Goal: Information Seeking & Learning: Check status

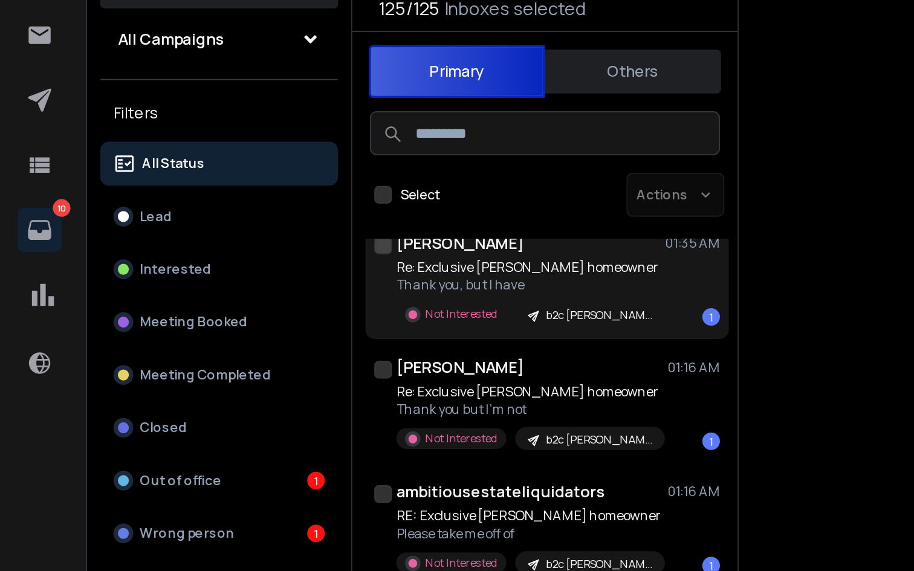
scroll to position [7, 0]
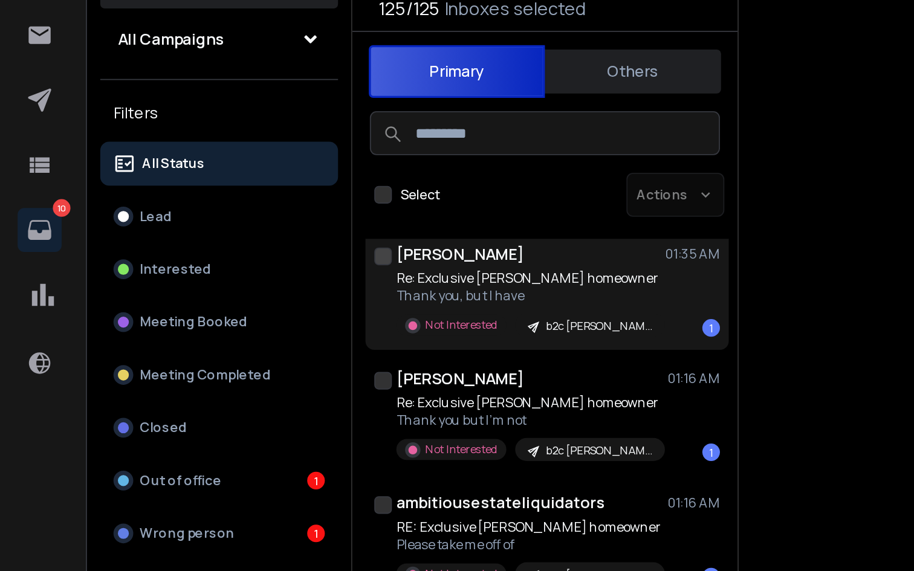
click at [252, 265] on p "Thank you, but I have" at bounding box center [290, 269] width 145 height 10
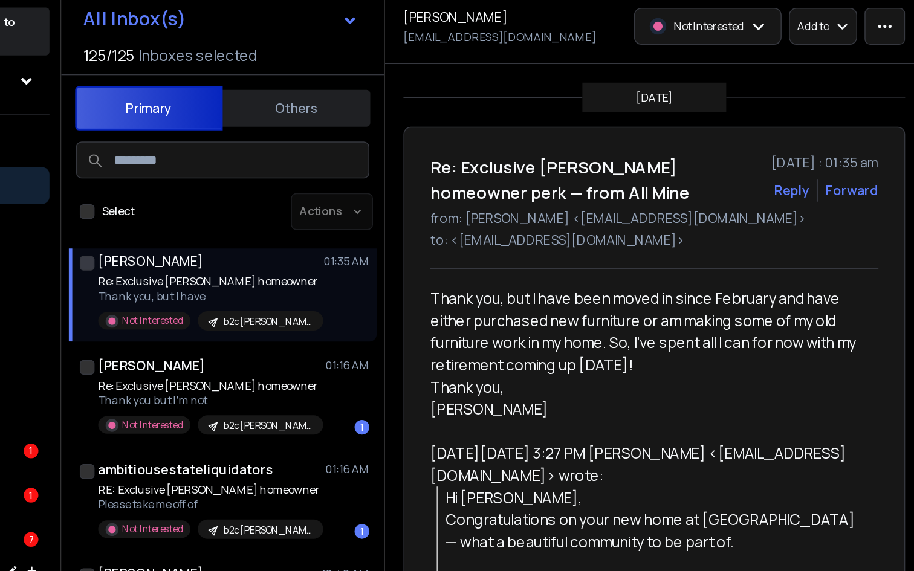
scroll to position [4, 0]
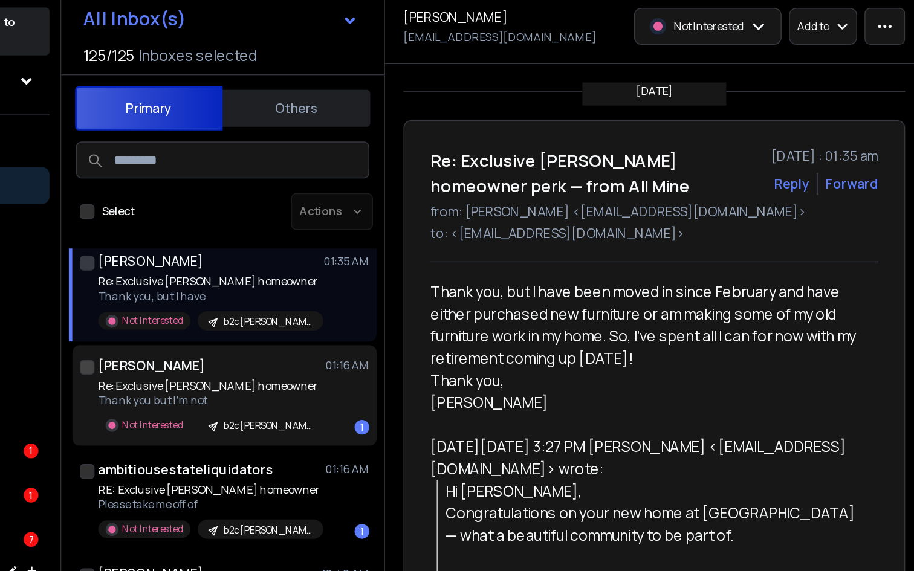
click at [283, 317] on div "Tim Omick 01:16 AM" at bounding box center [307, 314] width 178 height 12
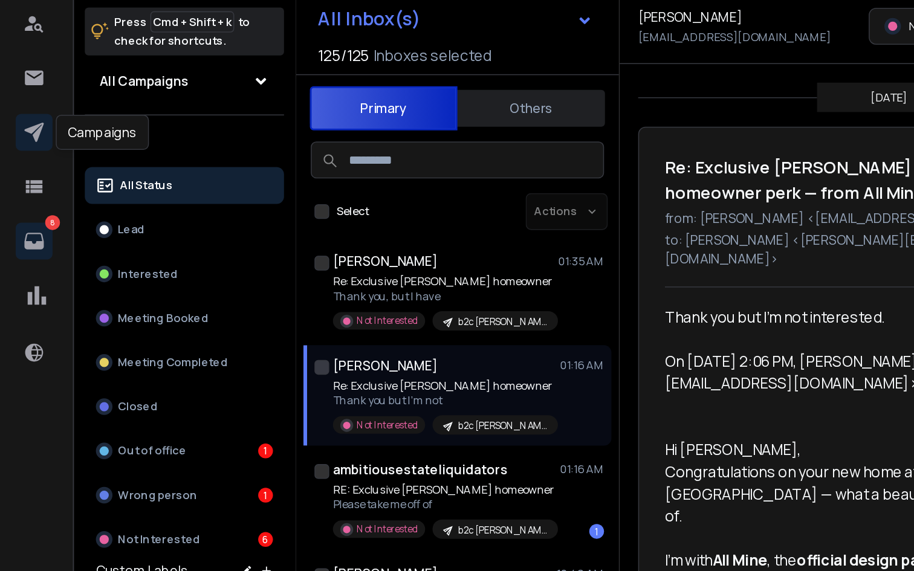
click at [16, 166] on icon at bounding box center [22, 161] width 15 height 15
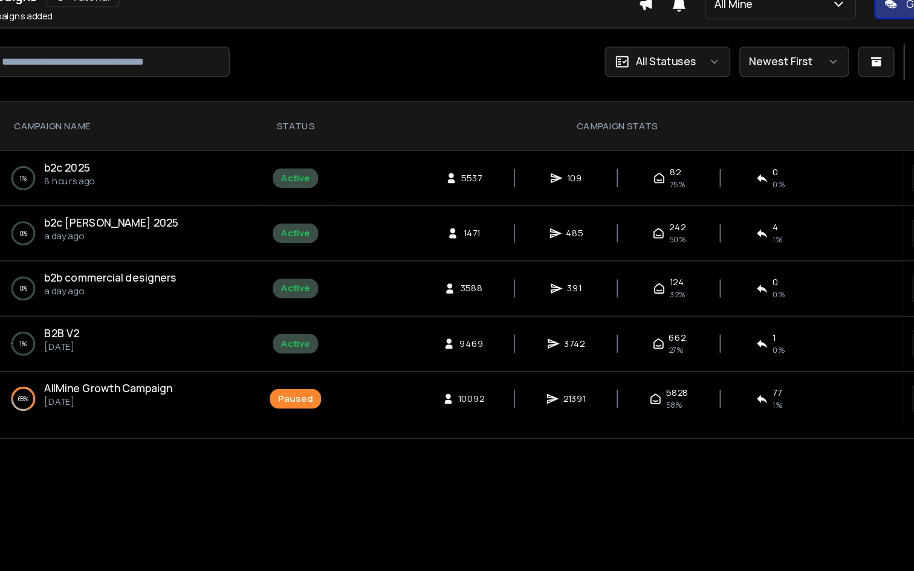
click at [150, 174] on span "b2c 2025" at bounding box center [147, 178] width 36 height 11
click at [178, 222] on span "b2c [PERSON_NAME] 2025" at bounding box center [182, 222] width 107 height 11
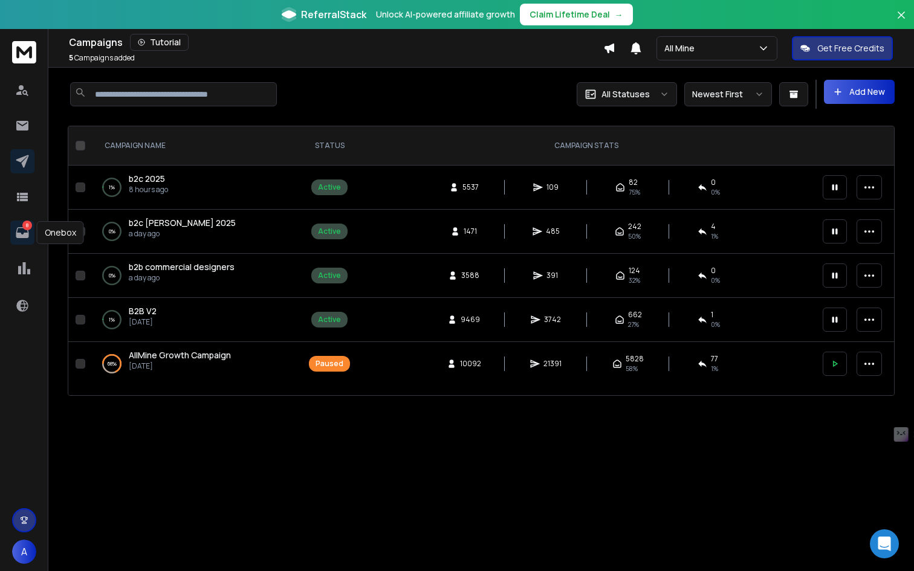
click at [25, 235] on icon at bounding box center [22, 232] width 13 height 11
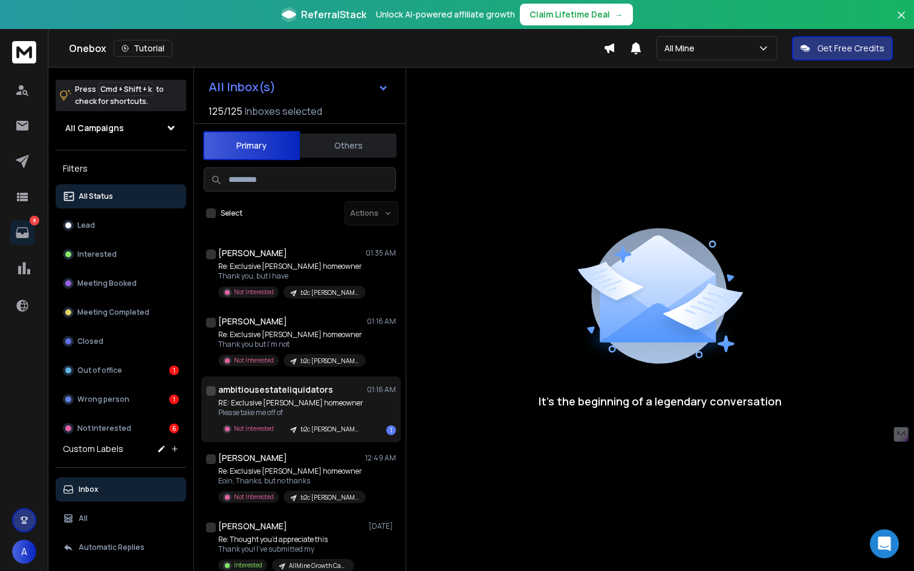
click at [345, 410] on p "Please take me off of" at bounding box center [290, 413] width 145 height 10
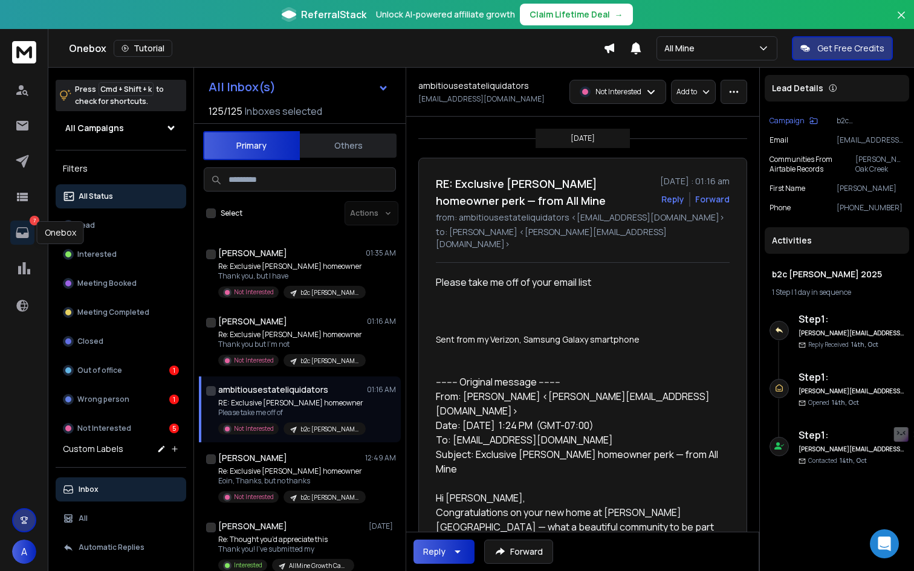
click at [24, 224] on link "7" at bounding box center [22, 233] width 24 height 24
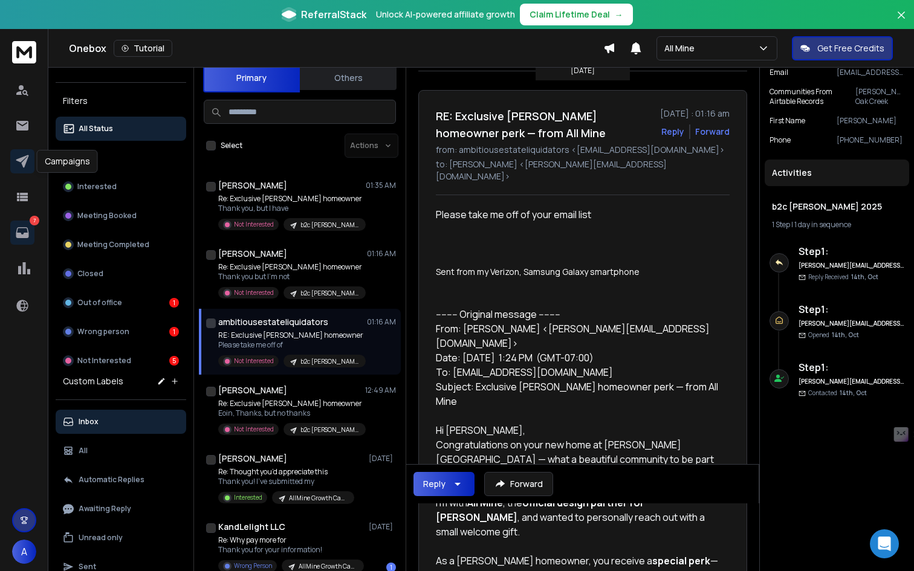
click at [28, 161] on icon at bounding box center [22, 161] width 15 height 15
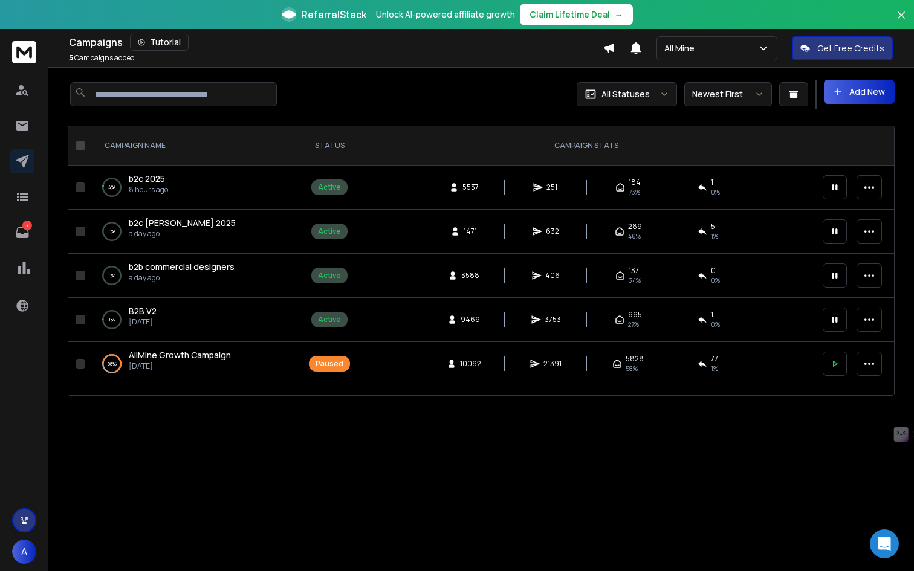
click at [178, 189] on div "4 % b2c 2025 8 hours ago" at bounding box center [195, 187] width 187 height 29
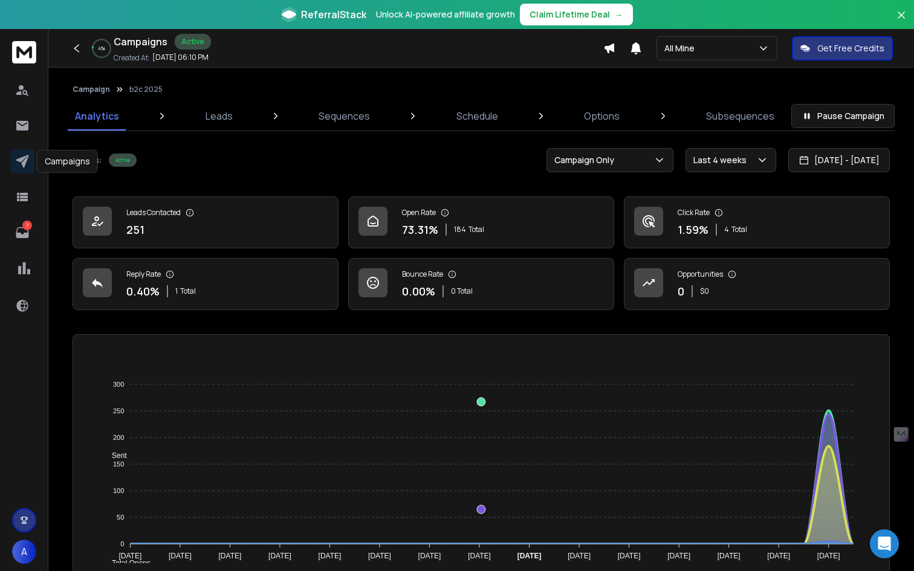
click at [28, 163] on icon at bounding box center [22, 161] width 15 height 15
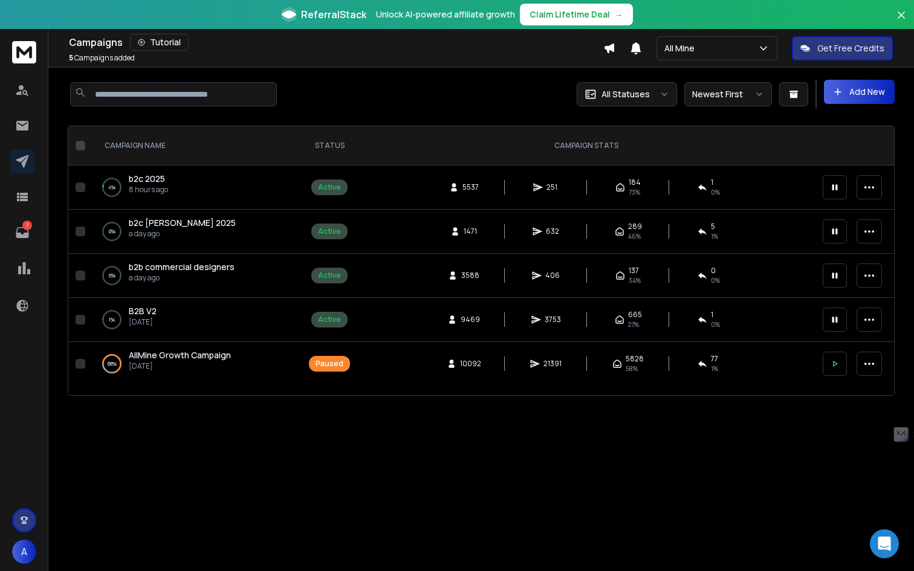
click at [192, 222] on span "b2c [PERSON_NAME] 2025" at bounding box center [182, 222] width 107 height 11
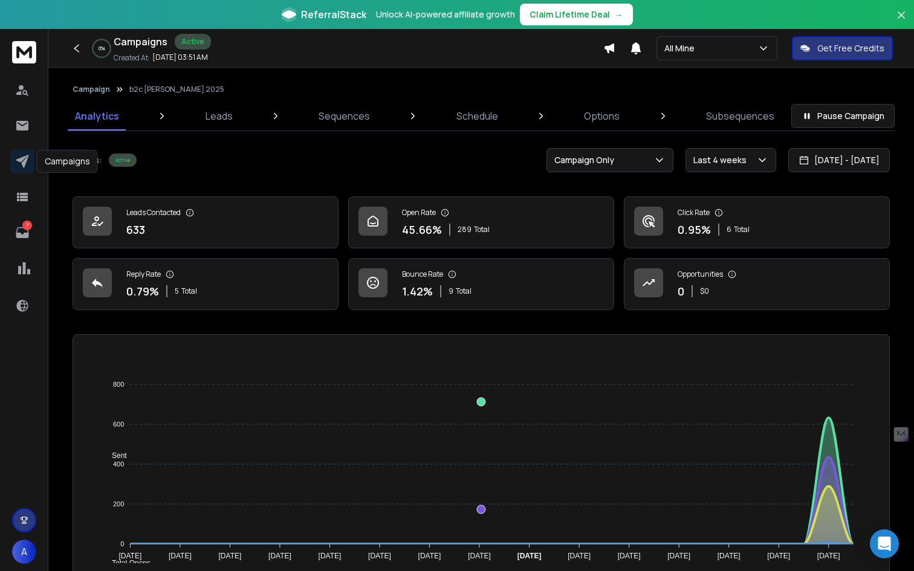
click at [23, 161] on icon at bounding box center [22, 161] width 13 height 13
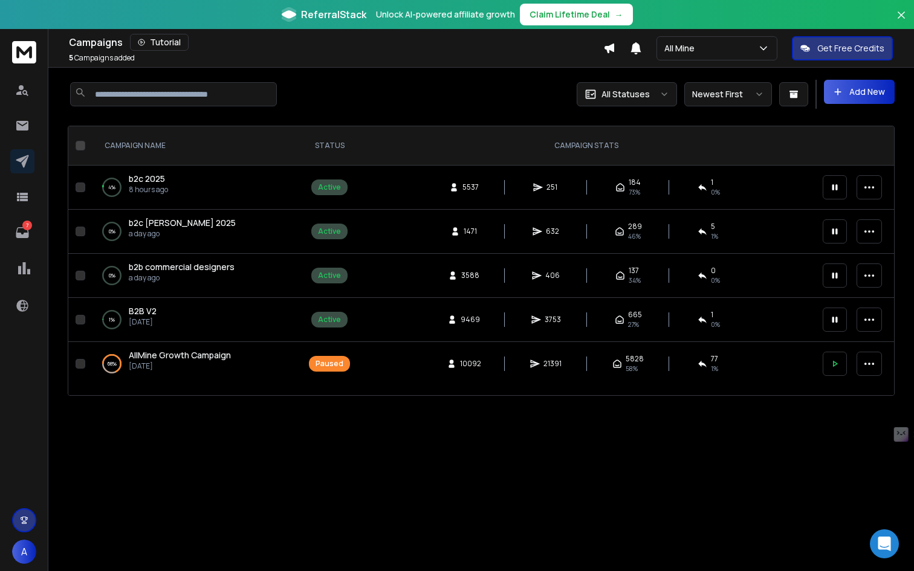
click at [194, 266] on span "b2b commercial designers" at bounding box center [182, 266] width 106 height 11
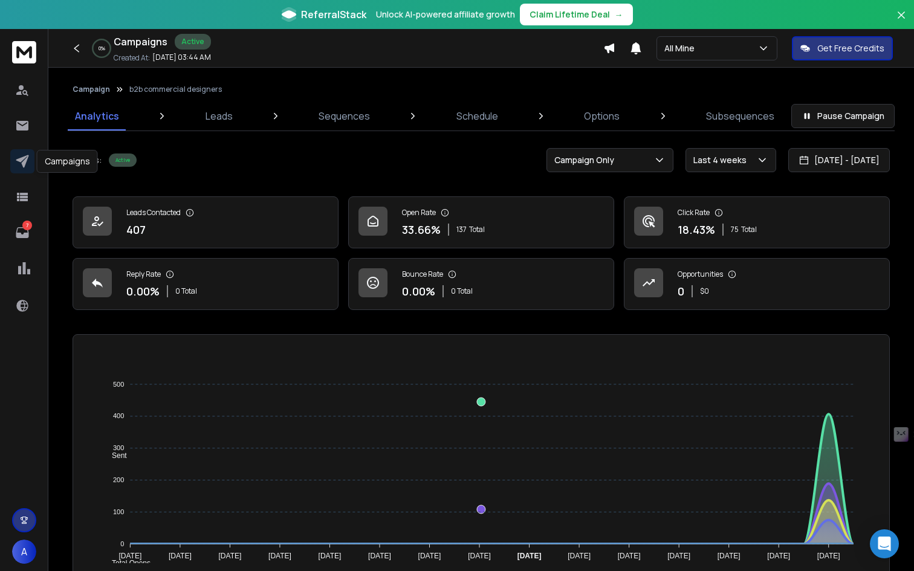
click at [19, 165] on icon at bounding box center [22, 161] width 15 height 15
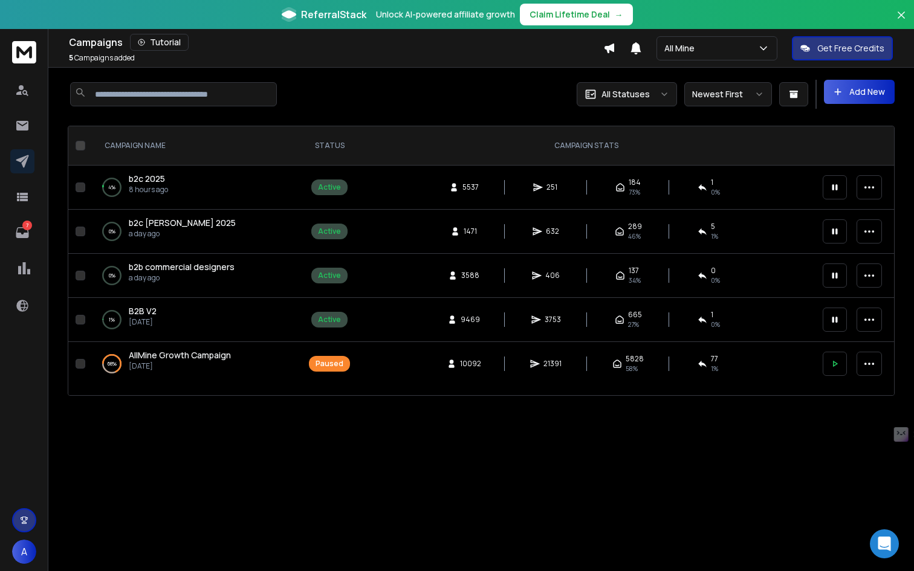
click at [168, 307] on div "1 % B2B V2 8 days ago" at bounding box center [195, 319] width 187 height 29
